Goal: Task Accomplishment & Management: Use online tool/utility

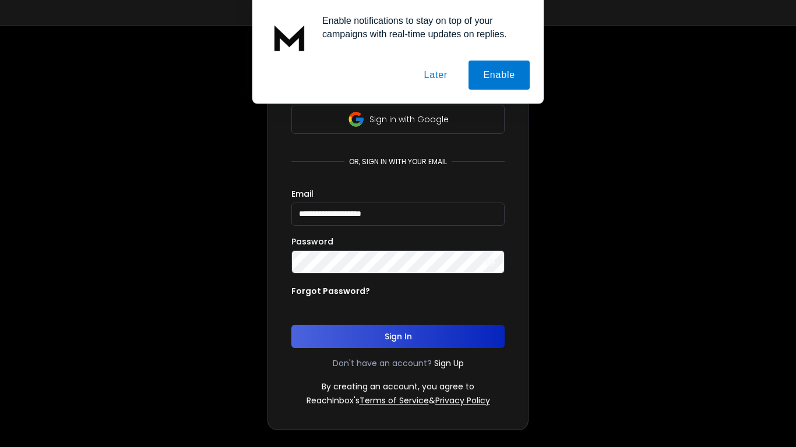
type input "**********"
click at [398, 336] on button "Sign In" at bounding box center [397, 336] width 213 height 23
